Goal: Task Accomplishment & Management: Manage account settings

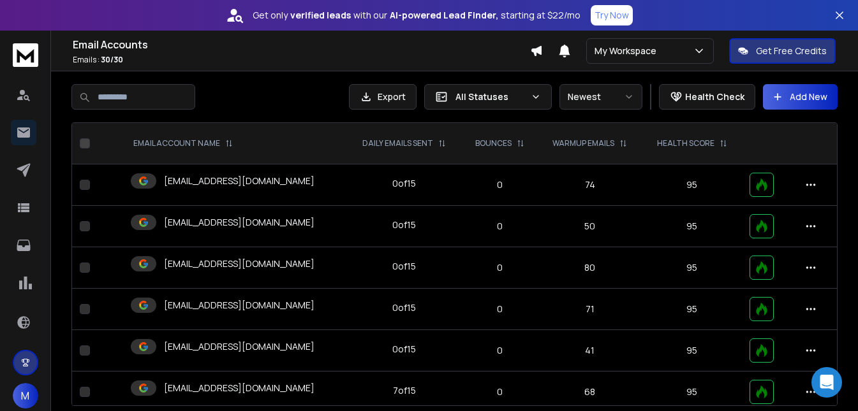
scroll to position [64, 0]
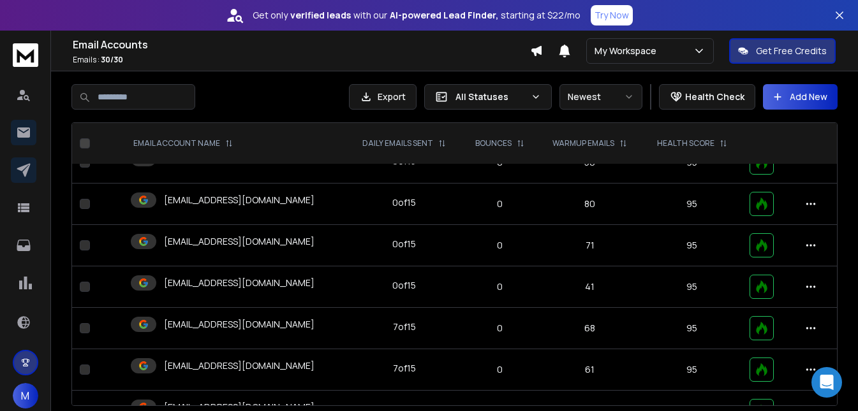
click at [26, 169] on icon at bounding box center [23, 169] width 13 height 13
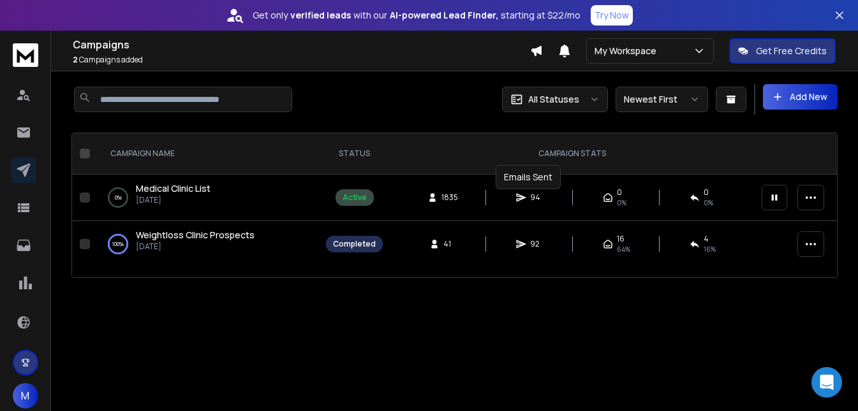
click at [518, 199] on icon at bounding box center [522, 197] width 10 height 9
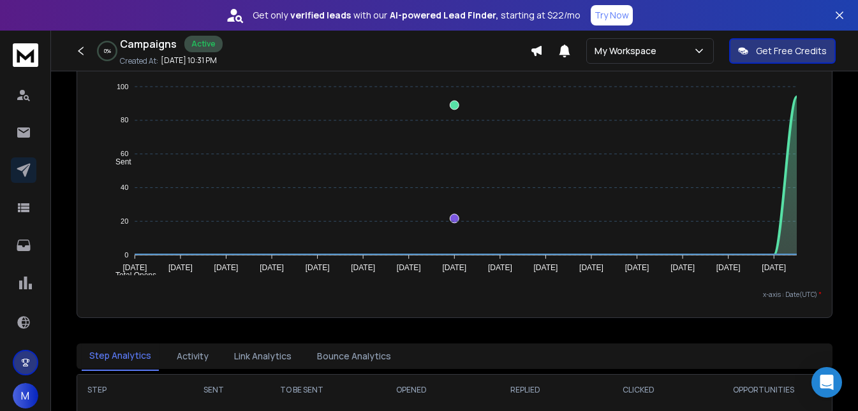
scroll to position [64, 0]
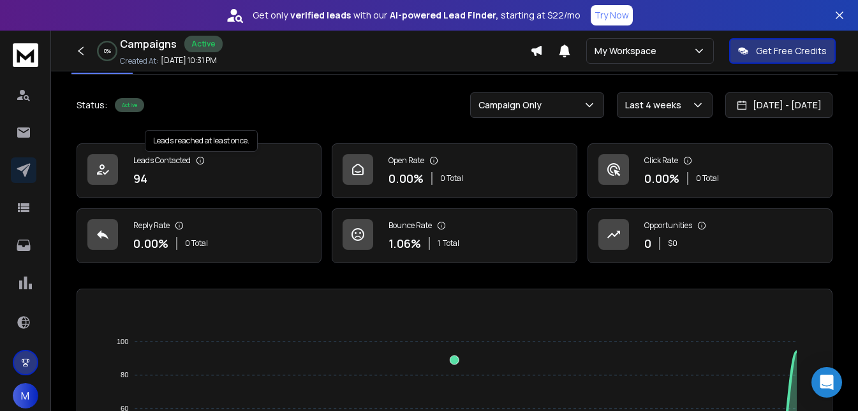
click at [203, 157] on icon at bounding box center [200, 161] width 8 height 8
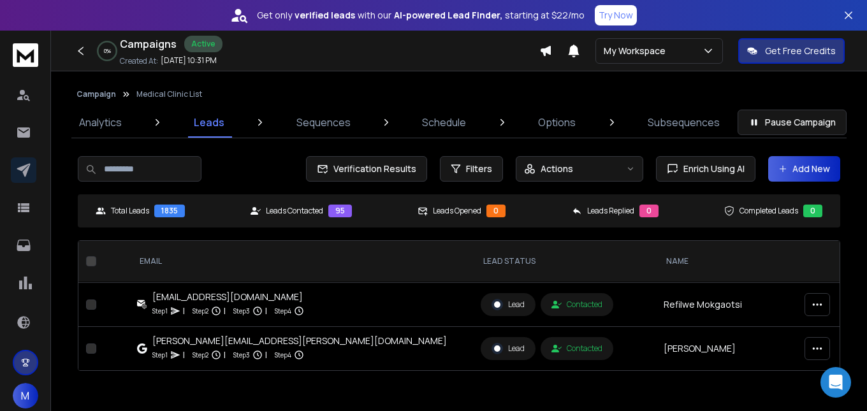
scroll to position [1212, 0]
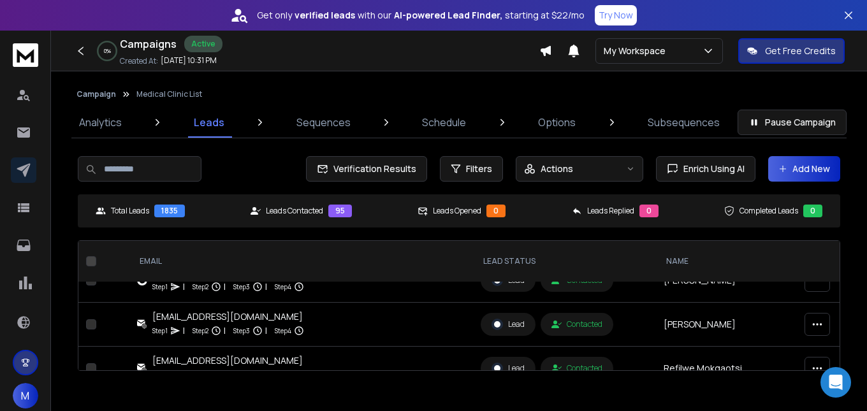
click at [541, 314] on div "Contacted" at bounding box center [577, 324] width 73 height 23
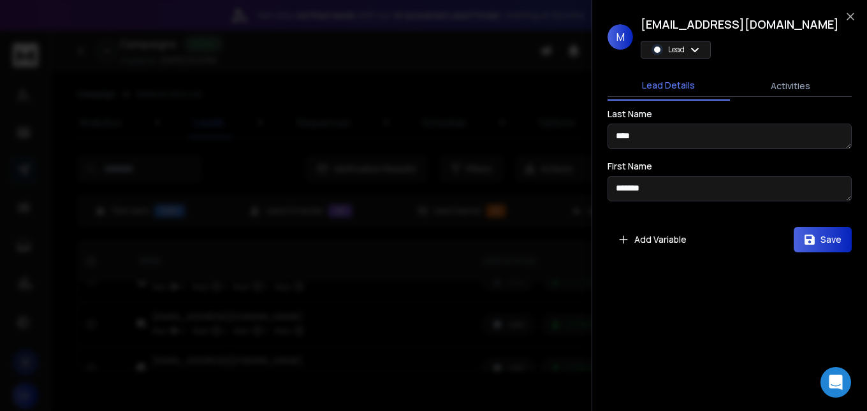
click at [487, 323] on div at bounding box center [433, 205] width 867 height 411
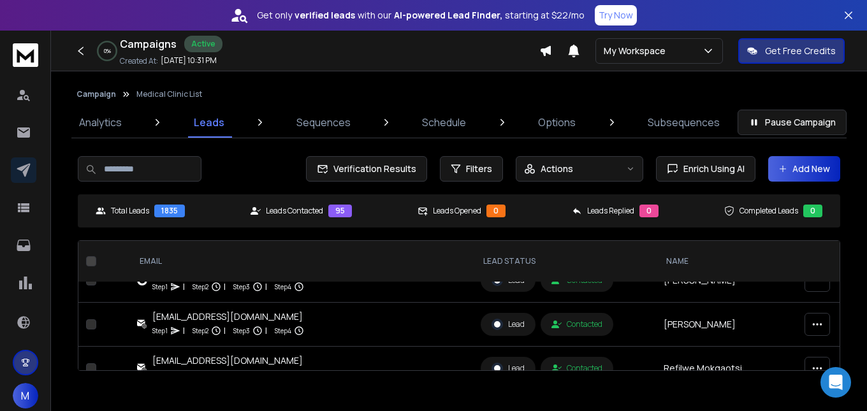
click at [552, 321] on div "Contacted" at bounding box center [577, 324] width 51 height 10
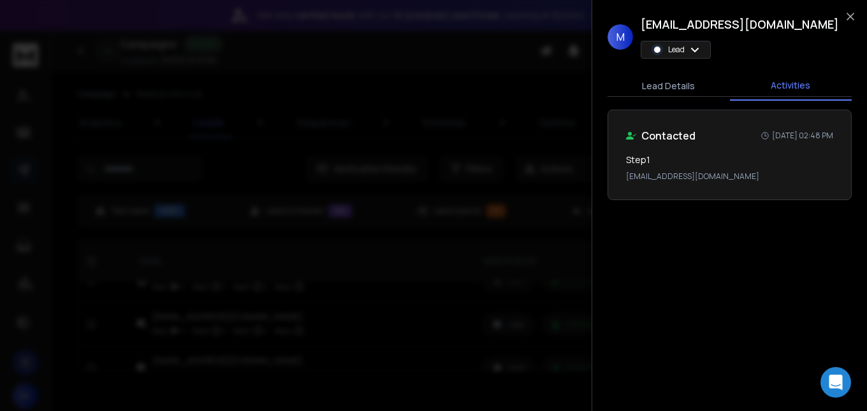
click at [789, 91] on button "Activities" at bounding box center [791, 85] width 122 height 29
click at [849, 18] on icon "button" at bounding box center [851, 16] width 6 height 6
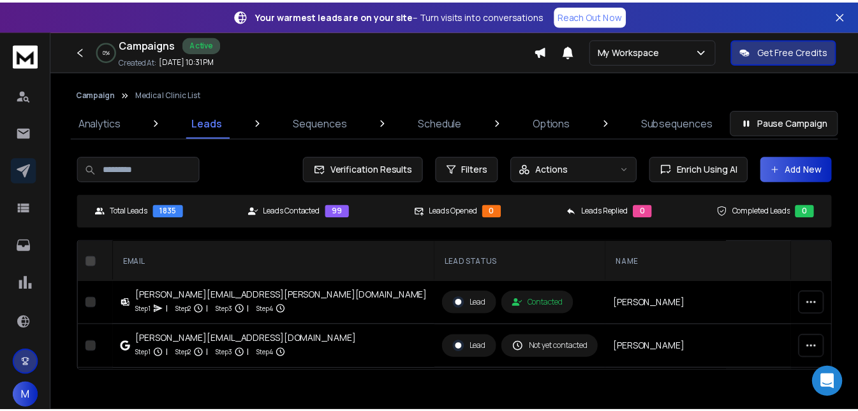
scroll to position [719, 0]
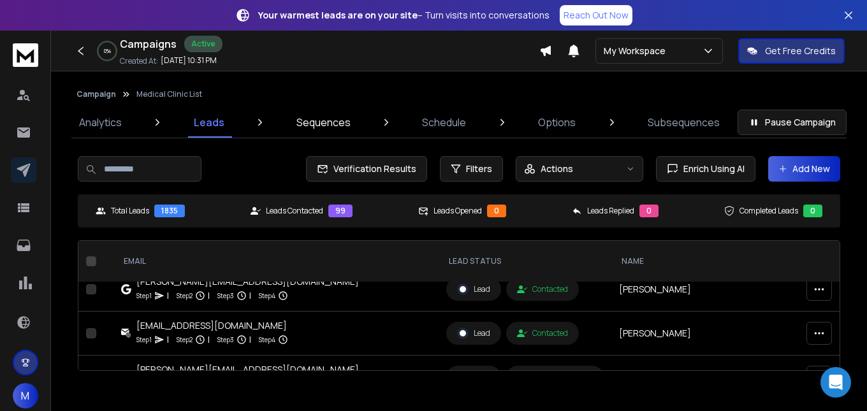
click at [300, 121] on p "Sequences" at bounding box center [324, 122] width 54 height 15
